Goal: Task Accomplishment & Management: Use online tool/utility

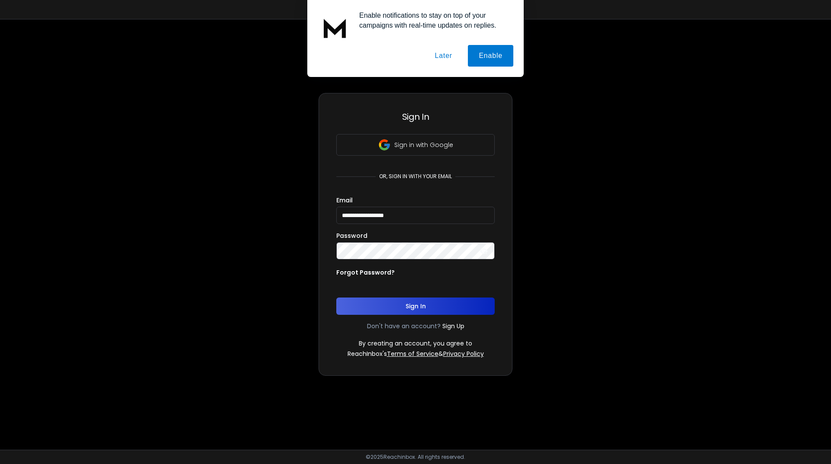
click at [425, 301] on button "Sign In" at bounding box center [415, 306] width 158 height 17
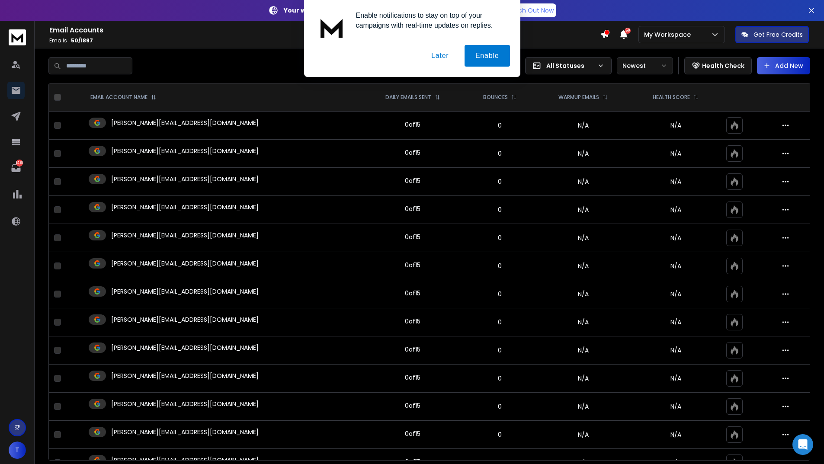
click at [456, 56] on button "Later" at bounding box center [439, 56] width 39 height 22
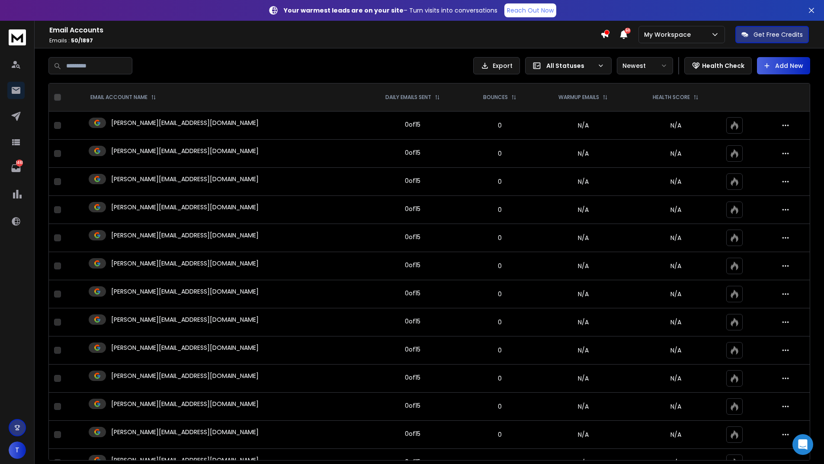
click at [760, 61] on button "Add New" at bounding box center [783, 65] width 53 height 17
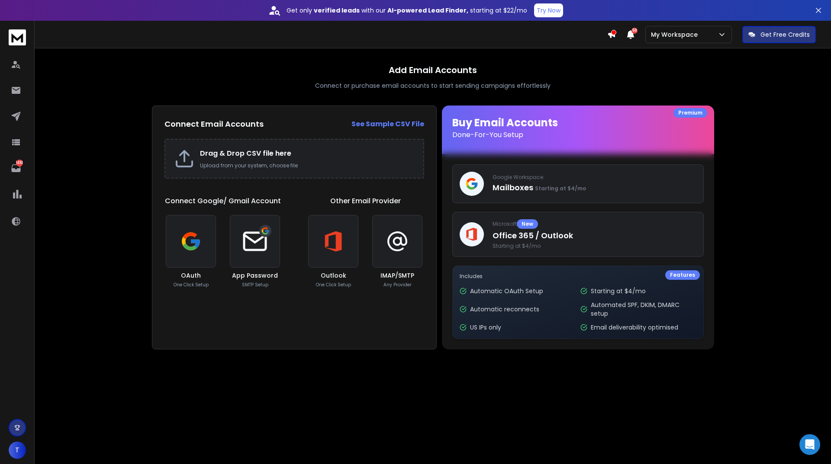
click at [181, 253] on icon at bounding box center [191, 241] width 22 height 26
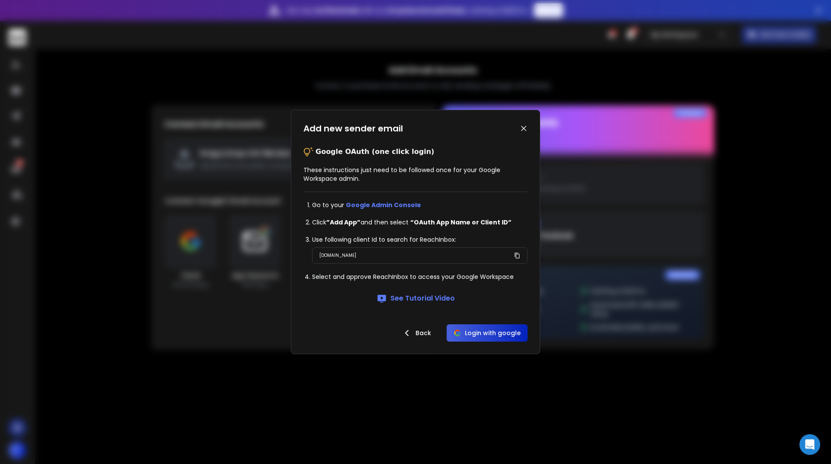
click at [479, 334] on button "Login with google" at bounding box center [486, 332] width 81 height 17
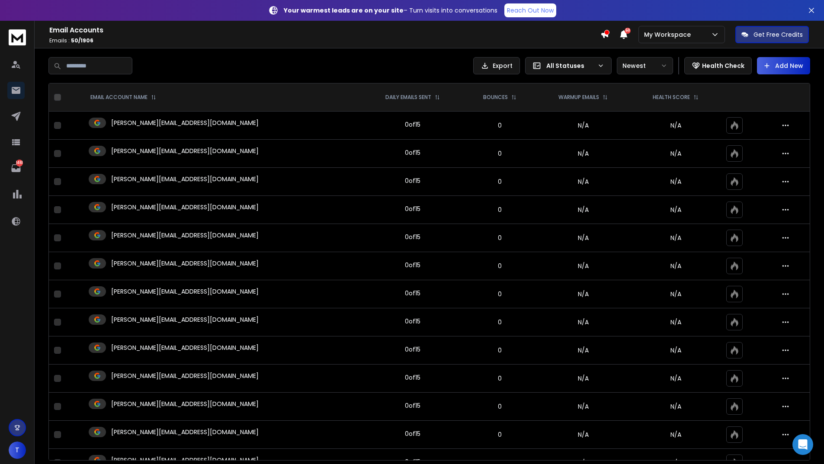
click at [770, 73] on button "Add New" at bounding box center [783, 65] width 53 height 17
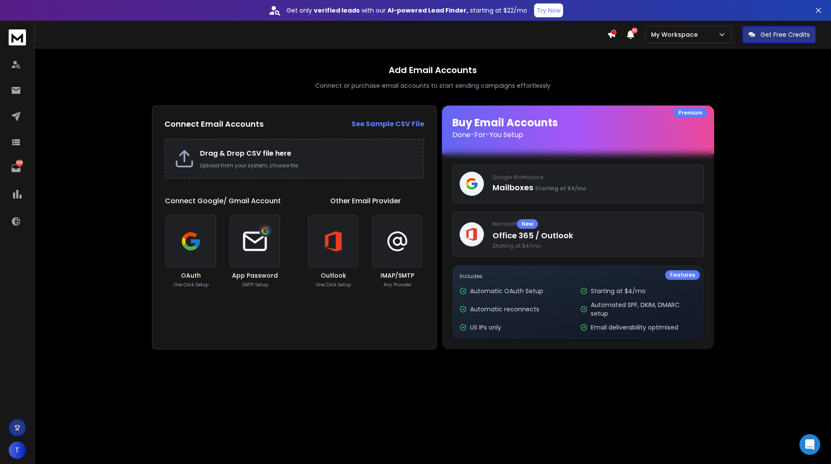
click at [211, 243] on div at bounding box center [191, 241] width 50 height 53
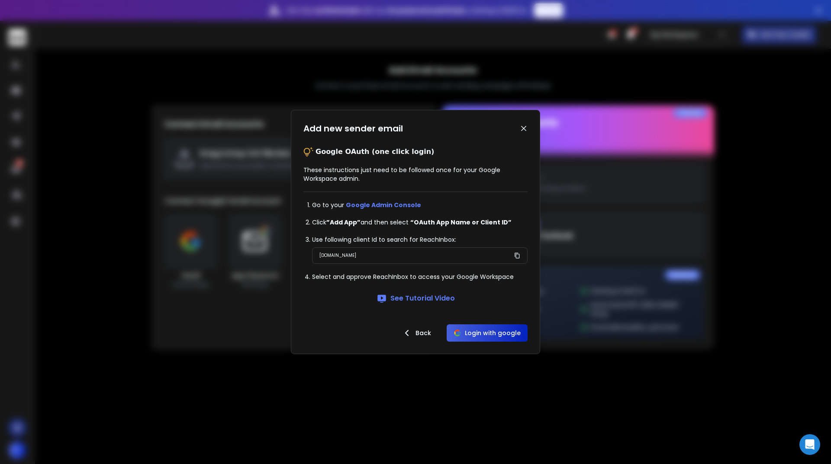
click at [497, 331] on button "Login with google" at bounding box center [486, 332] width 81 height 17
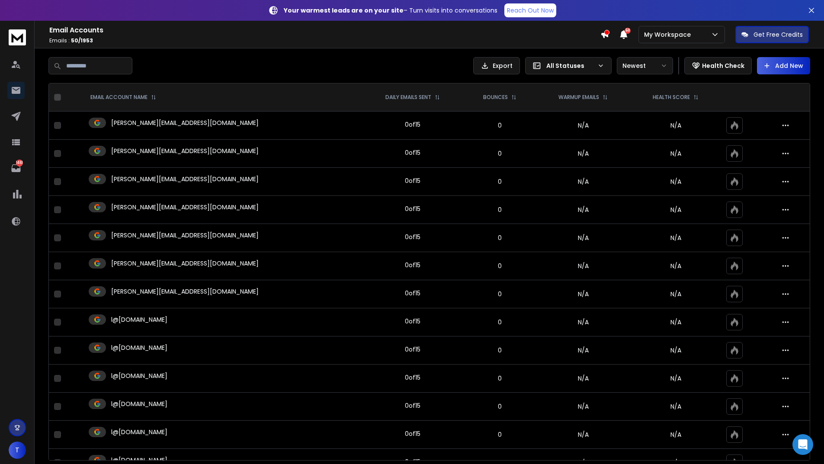
click at [771, 64] on button "Add New" at bounding box center [783, 65] width 53 height 17
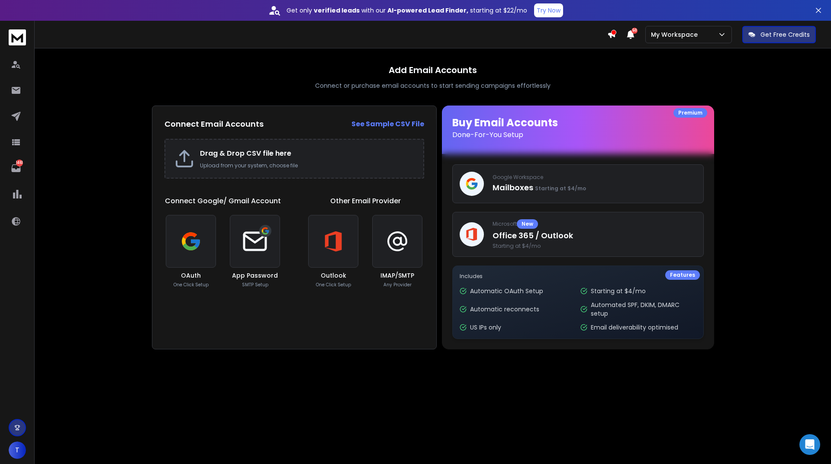
click at [183, 244] on icon at bounding box center [191, 241] width 22 height 26
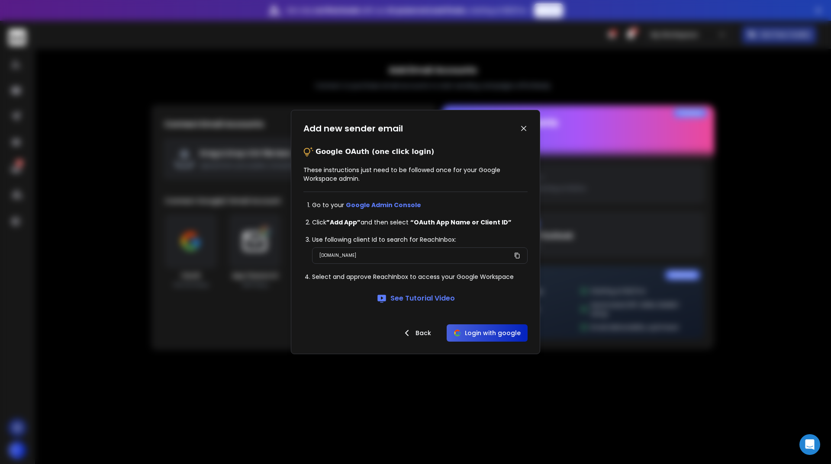
click at [476, 318] on div "Google OAuth (one click login) These instructions just need to be followed once…" at bounding box center [415, 244] width 224 height 195
click at [476, 329] on button "Login with google" at bounding box center [486, 332] width 81 height 17
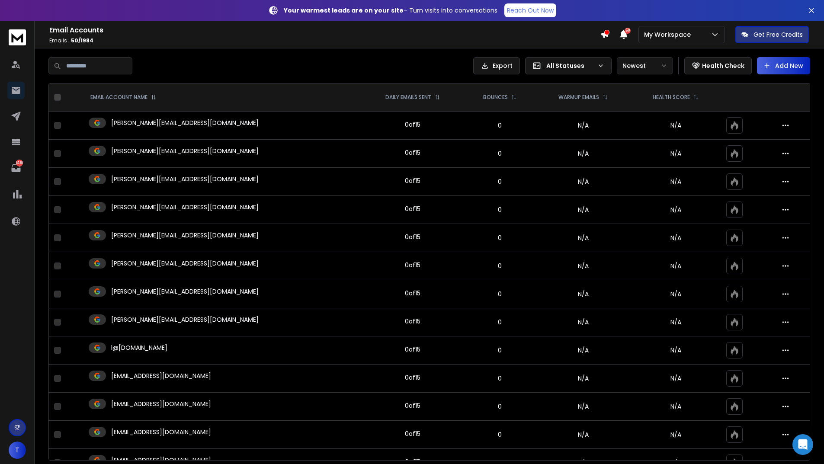
click at [781, 63] on button "Add New" at bounding box center [783, 65] width 53 height 17
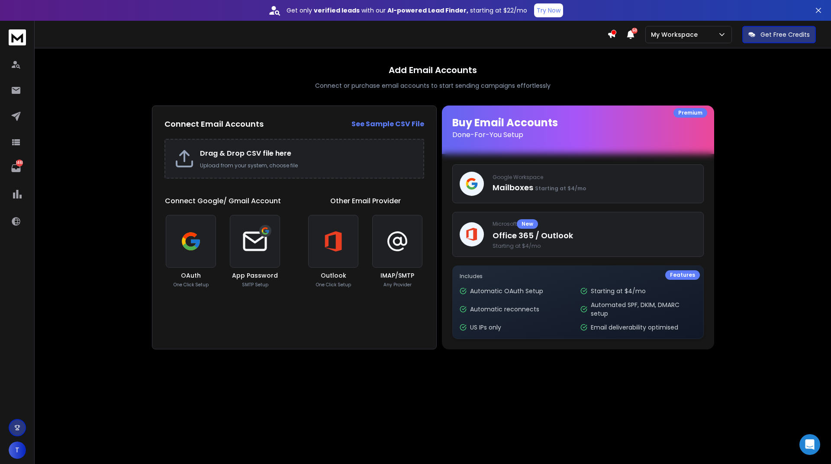
click at [200, 225] on div at bounding box center [191, 241] width 50 height 53
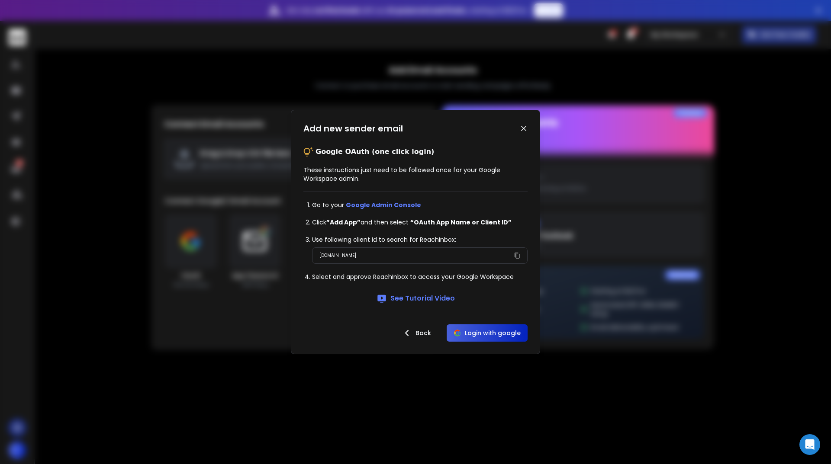
click at [461, 335] on icon at bounding box center [457, 333] width 8 height 8
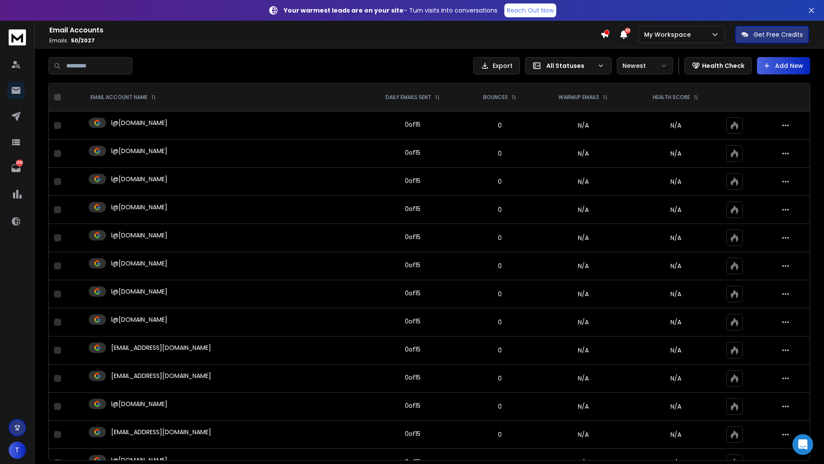
click at [790, 63] on button "Add New" at bounding box center [783, 65] width 53 height 17
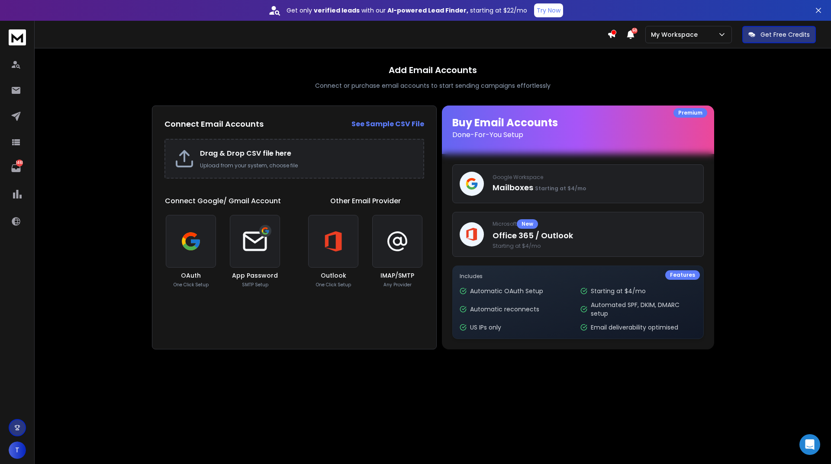
click at [192, 251] on icon at bounding box center [191, 241] width 22 height 26
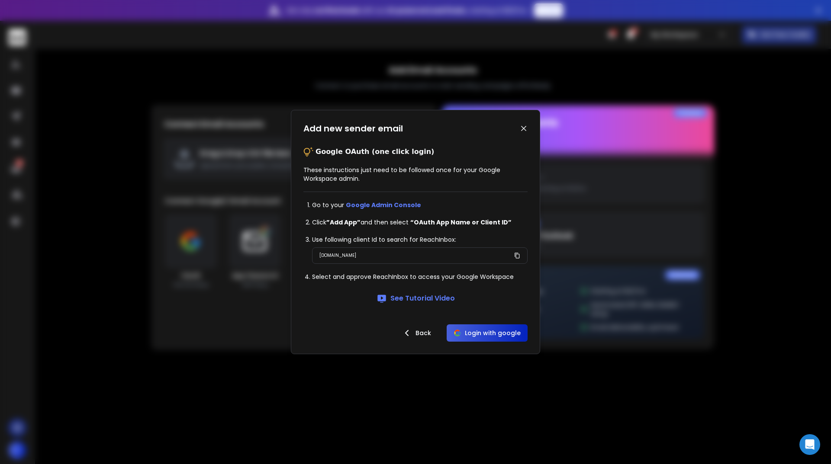
click at [510, 331] on button "Login with google" at bounding box center [486, 332] width 81 height 17
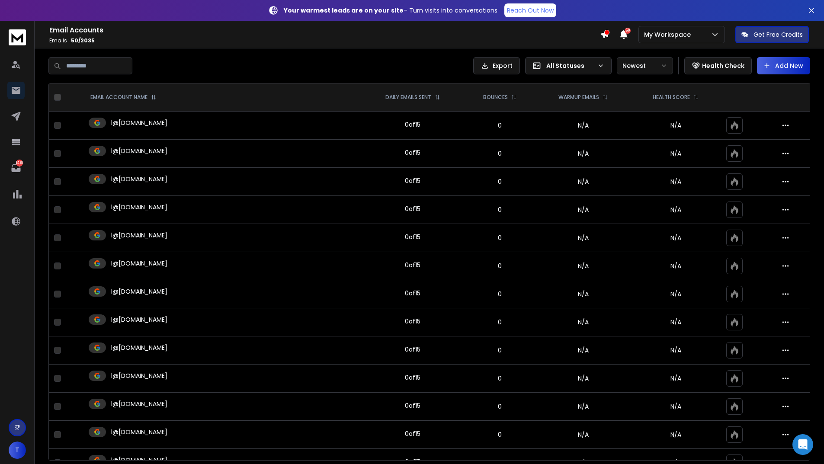
click at [775, 63] on button "Add New" at bounding box center [783, 65] width 53 height 17
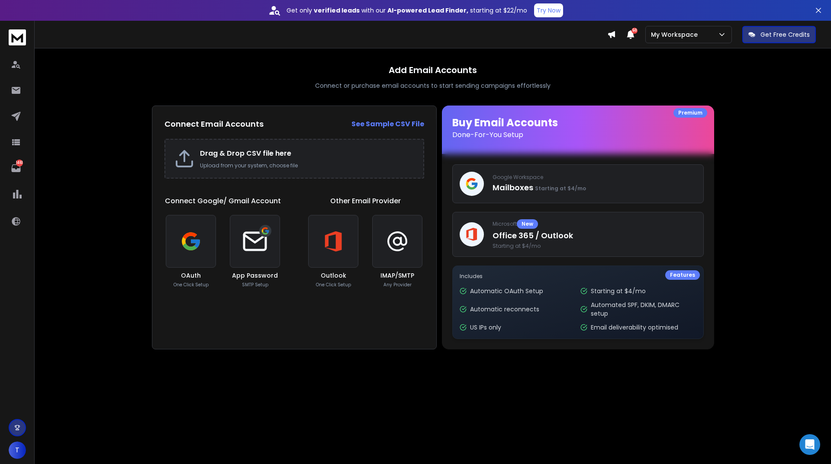
click at [211, 226] on div at bounding box center [191, 241] width 50 height 53
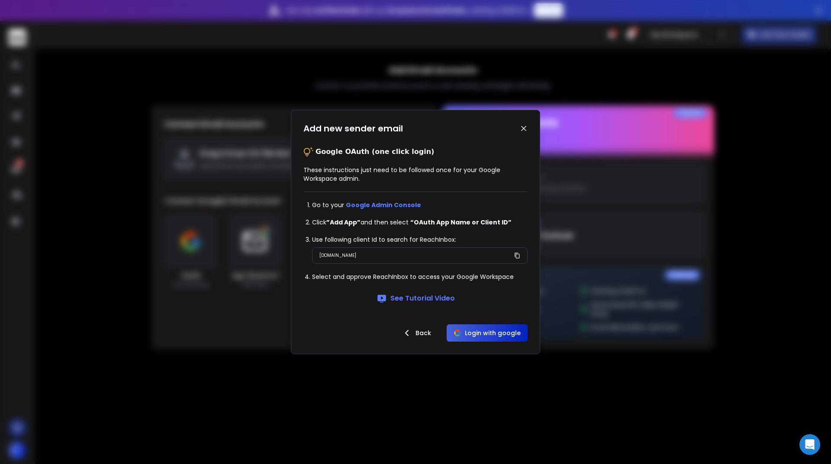
click at [500, 338] on button "Login with google" at bounding box center [486, 332] width 81 height 17
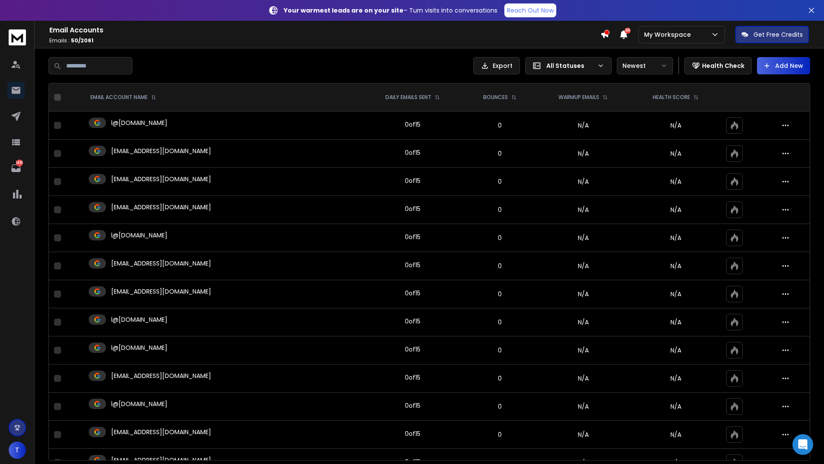
click at [761, 74] on button "Add New" at bounding box center [783, 65] width 53 height 17
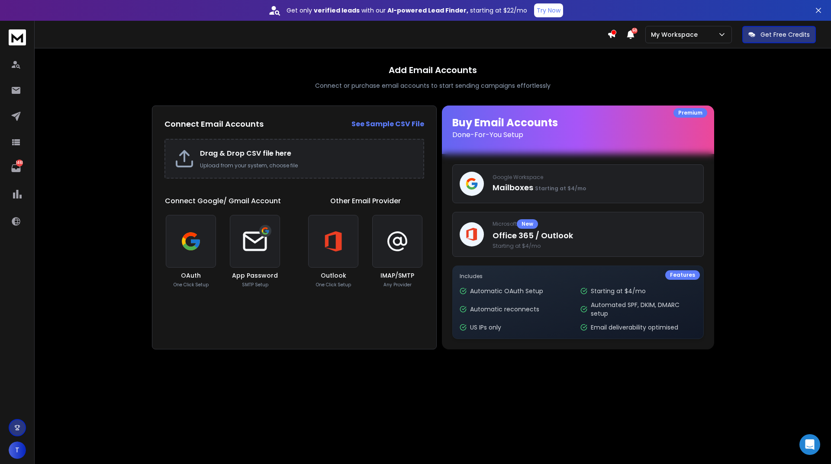
click at [176, 244] on div at bounding box center [191, 241] width 50 height 53
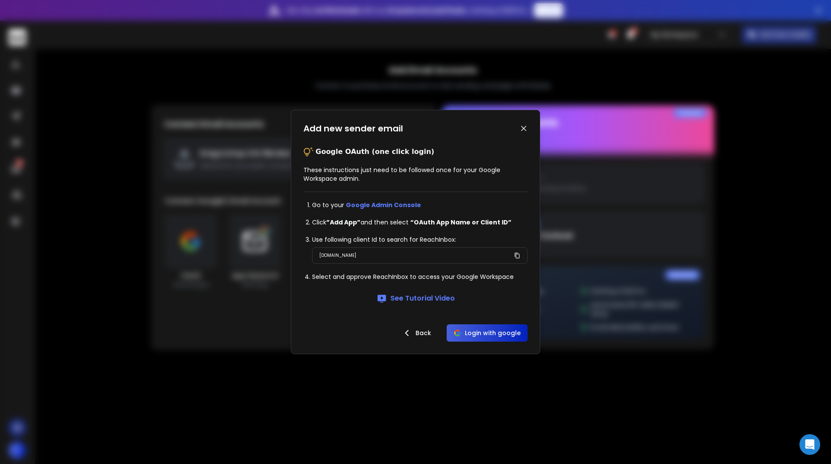
click at [459, 330] on icon at bounding box center [456, 331] width 5 height 3
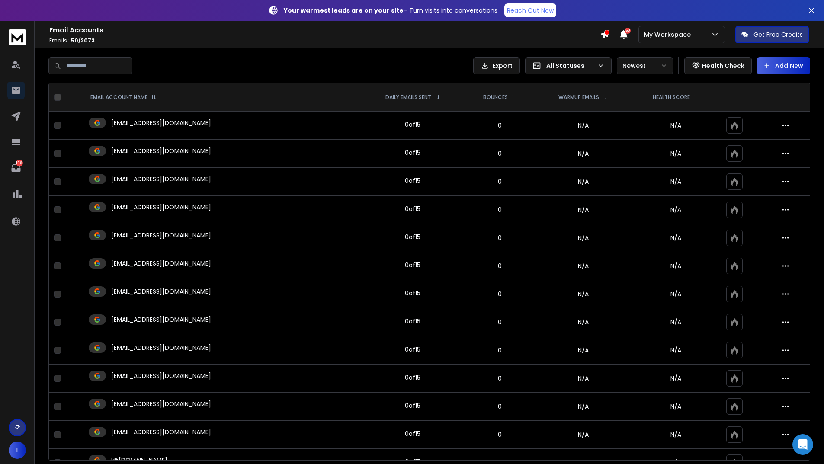
click at [795, 67] on button "Add New" at bounding box center [783, 65] width 53 height 17
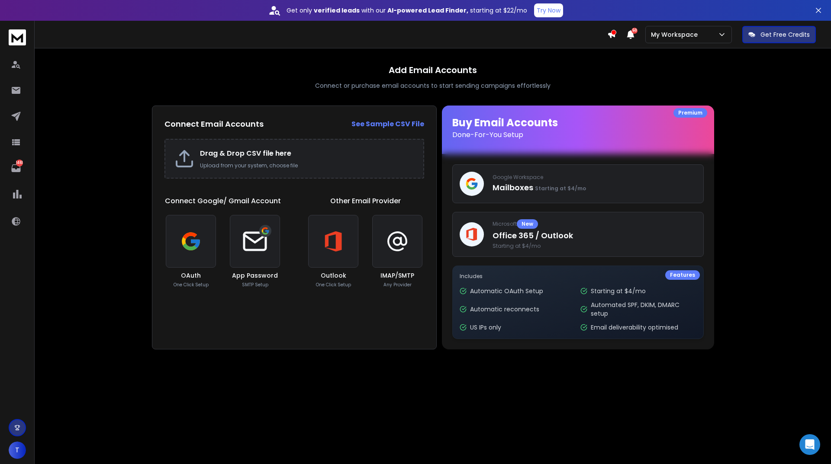
click at [204, 264] on div at bounding box center [191, 241] width 50 height 53
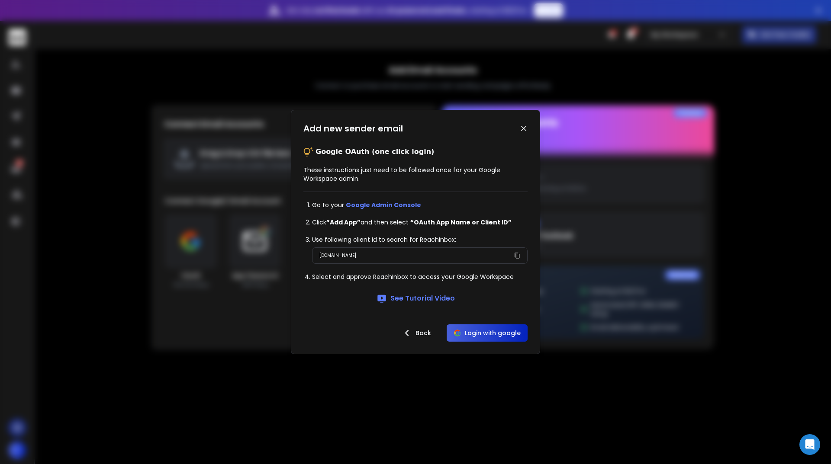
click at [478, 331] on button "Login with google" at bounding box center [486, 332] width 81 height 17
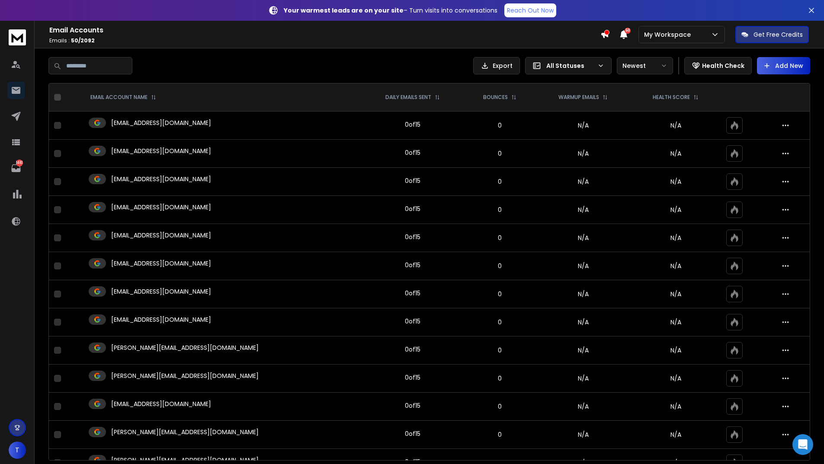
click at [776, 66] on button "Add New" at bounding box center [783, 65] width 53 height 17
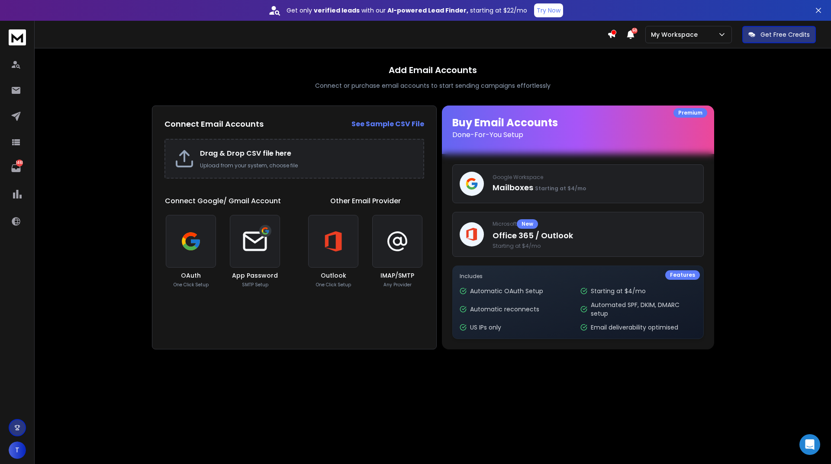
click at [198, 243] on icon at bounding box center [195, 244] width 9 height 9
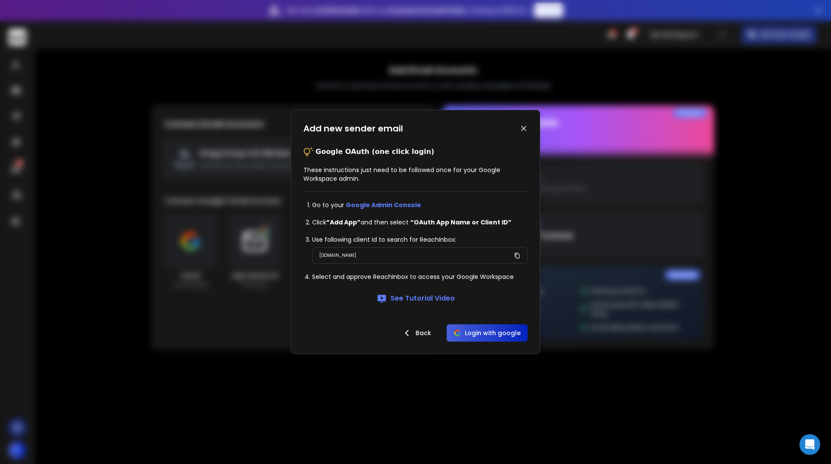
click at [488, 327] on button "Login with google" at bounding box center [486, 332] width 81 height 17
